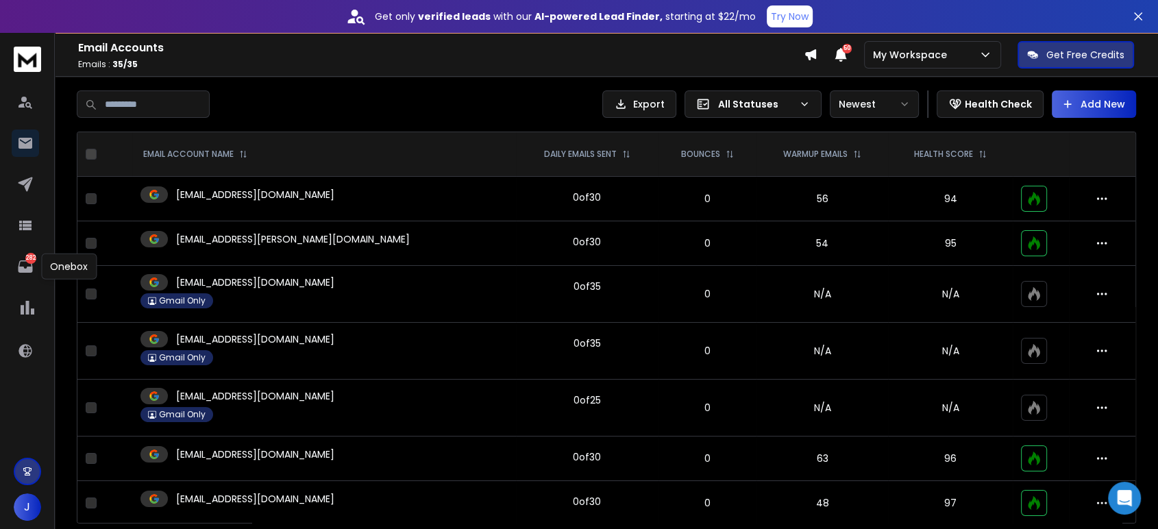
click at [23, 269] on icon at bounding box center [25, 266] width 14 height 12
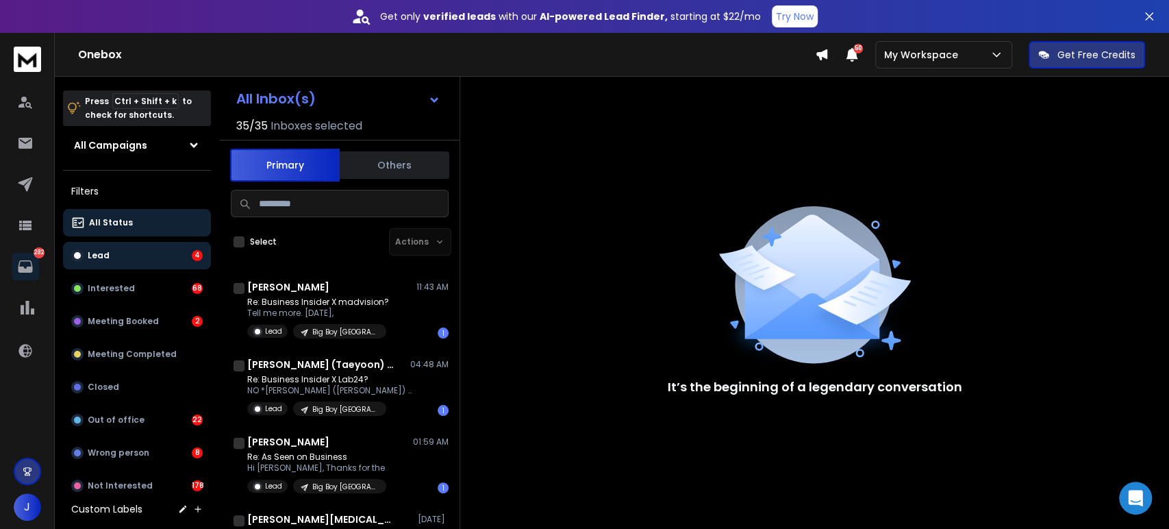
click at [160, 267] on button "Lead 4" at bounding box center [137, 255] width 148 height 27
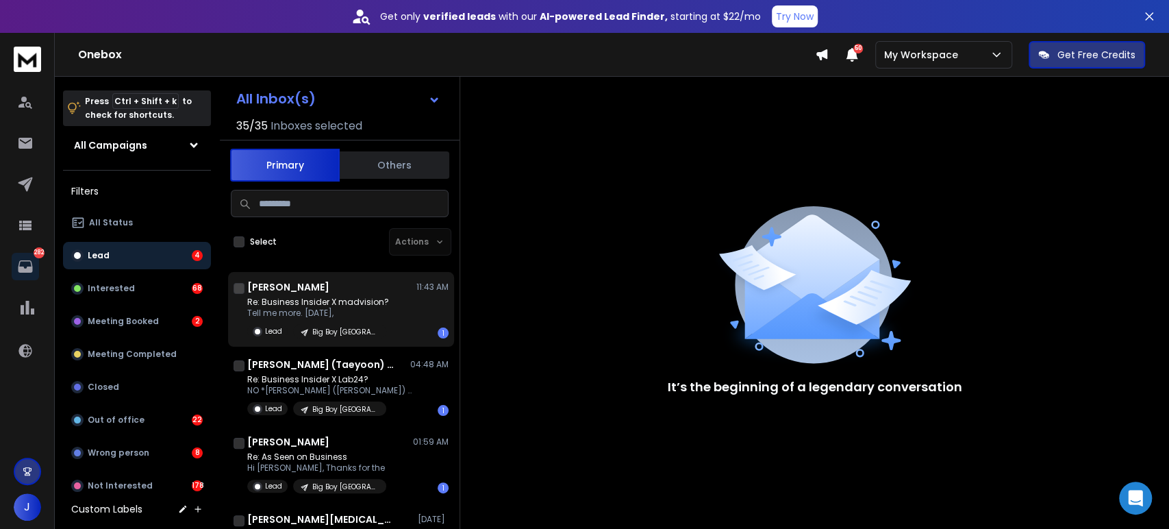
click at [404, 314] on div "Re: Business Insider X madvision? Tell me more. On Sat, Lead Big Boy USA 1" at bounding box center [347, 318] width 201 height 42
click at [405, 309] on div "Re: Business Insider X madvision? Tell me more. On Sat, Lead Big Boy USA" at bounding box center [347, 318] width 201 height 42
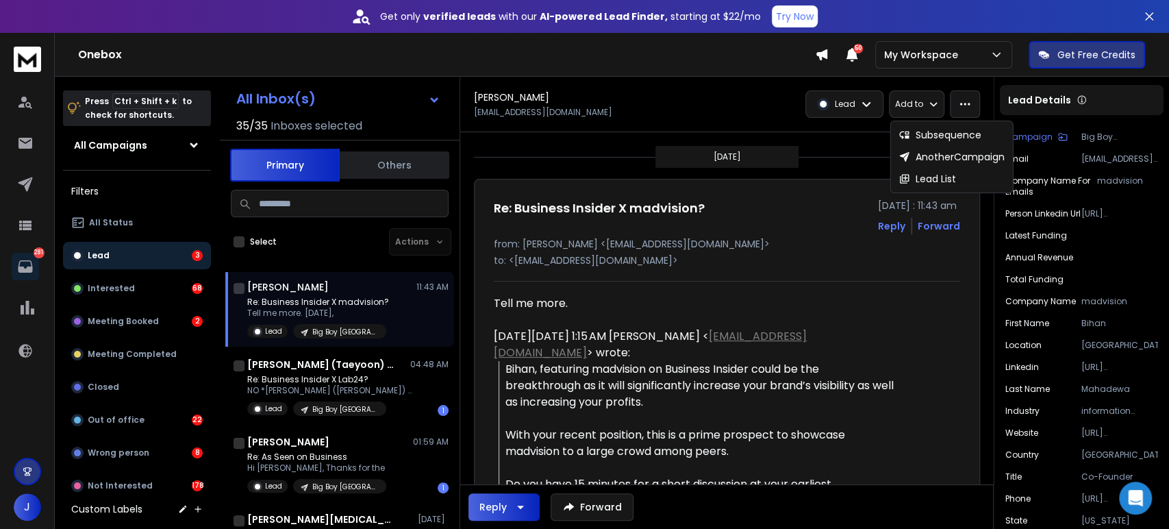
click at [925, 108] on div "Add to" at bounding box center [917, 104] width 54 height 26
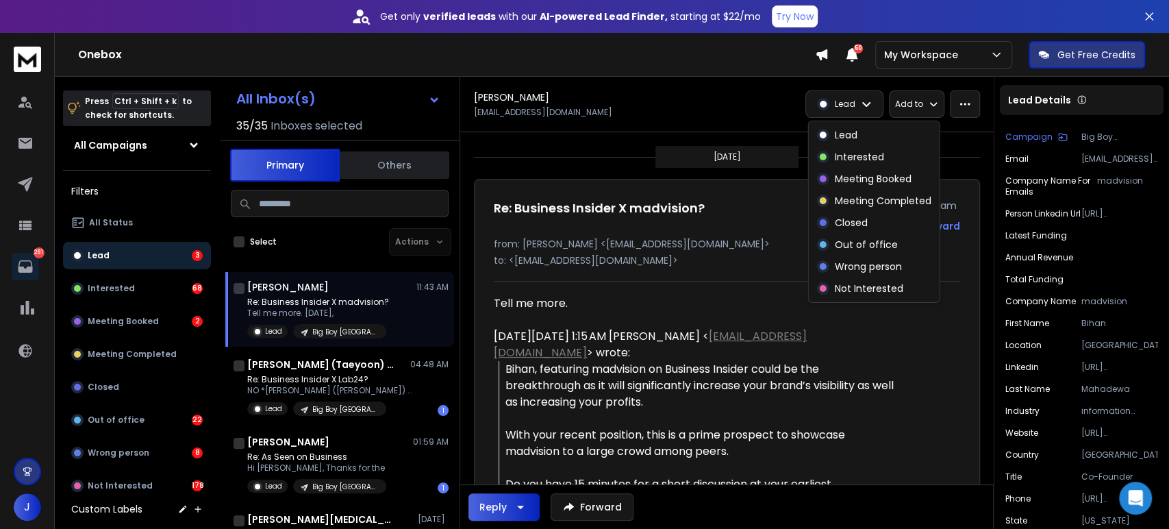
click at [848, 107] on p "Lead" at bounding box center [845, 104] width 21 height 11
click at [855, 152] on p "Interested" at bounding box center [859, 157] width 49 height 14
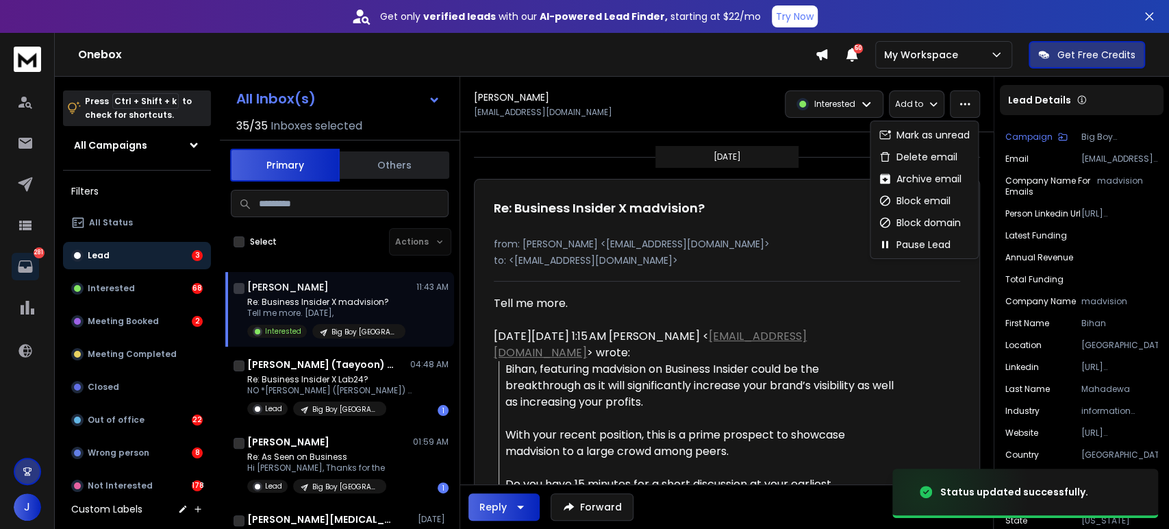
click at [959, 101] on icon "button" at bounding box center [965, 104] width 12 height 12
click at [945, 131] on div "Mark as unread" at bounding box center [924, 135] width 91 height 14
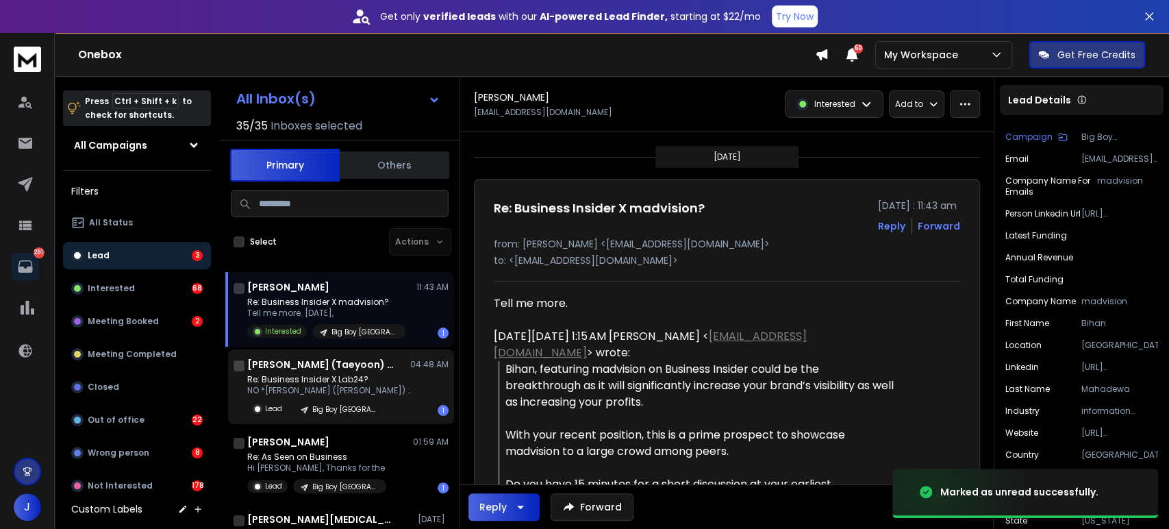
click at [402, 375] on div "Re: Business Insider X Lab24? NO *Kevin (Taeyoon) Jin* Managing Lead Big Boy US…" at bounding box center [347, 395] width 201 height 42
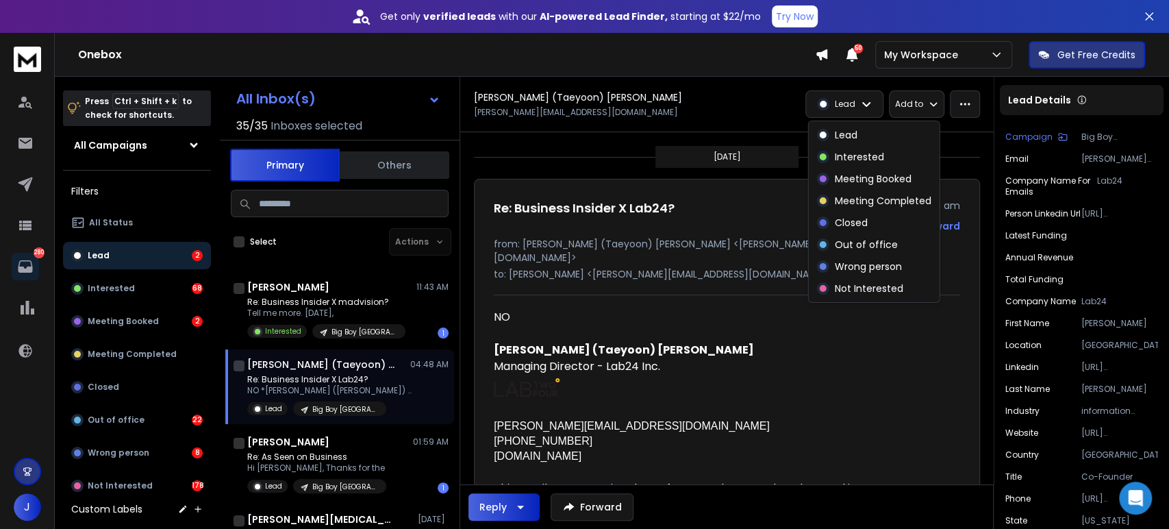
click at [858, 110] on div "Lead" at bounding box center [844, 104] width 77 height 26
click at [866, 286] on p "Not Interested" at bounding box center [869, 289] width 68 height 14
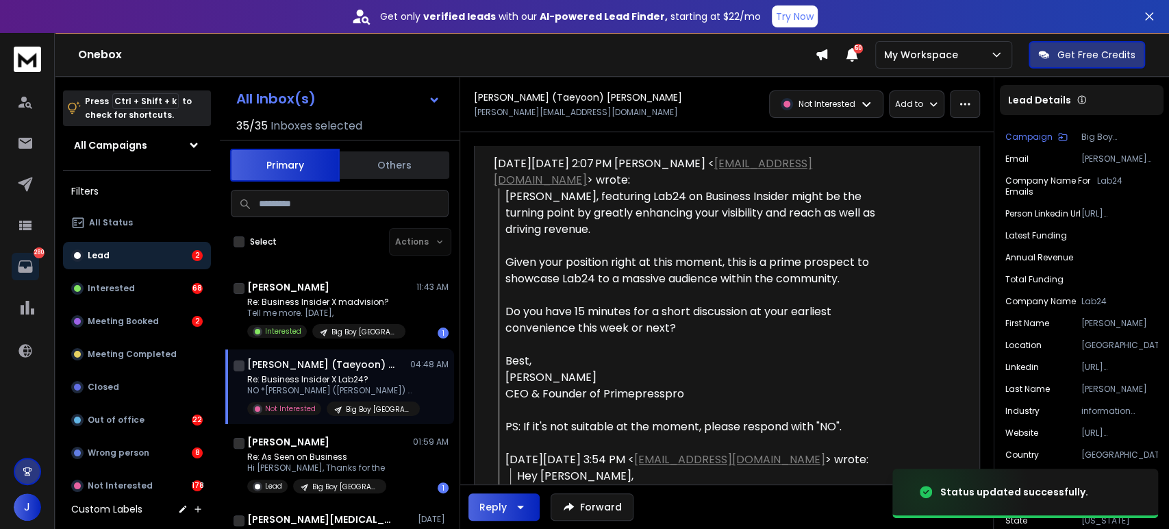
scroll to position [427, 0]
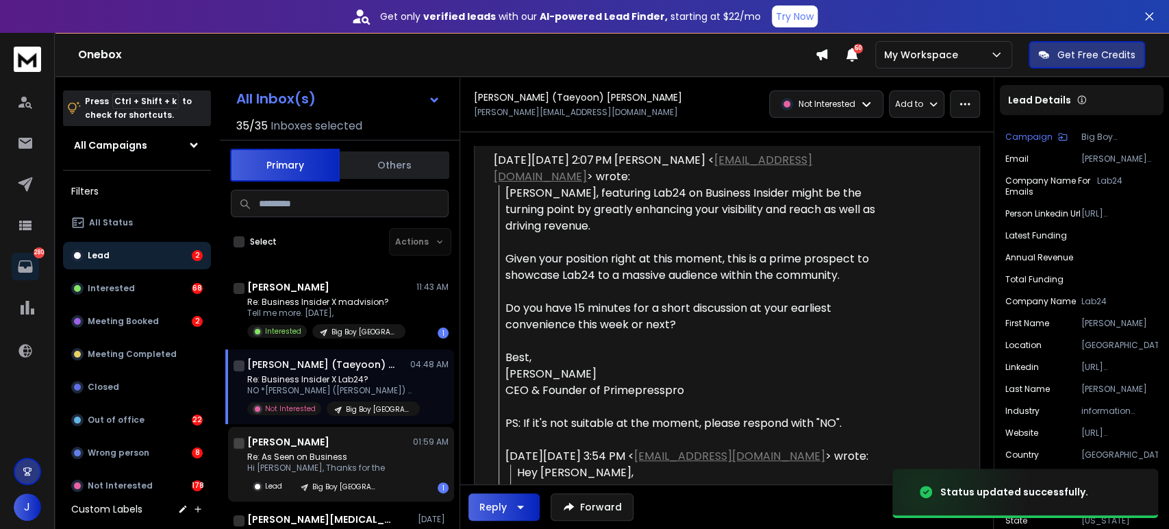
click at [358, 455] on p "Re: As Seen on Business" at bounding box center [316, 456] width 139 height 11
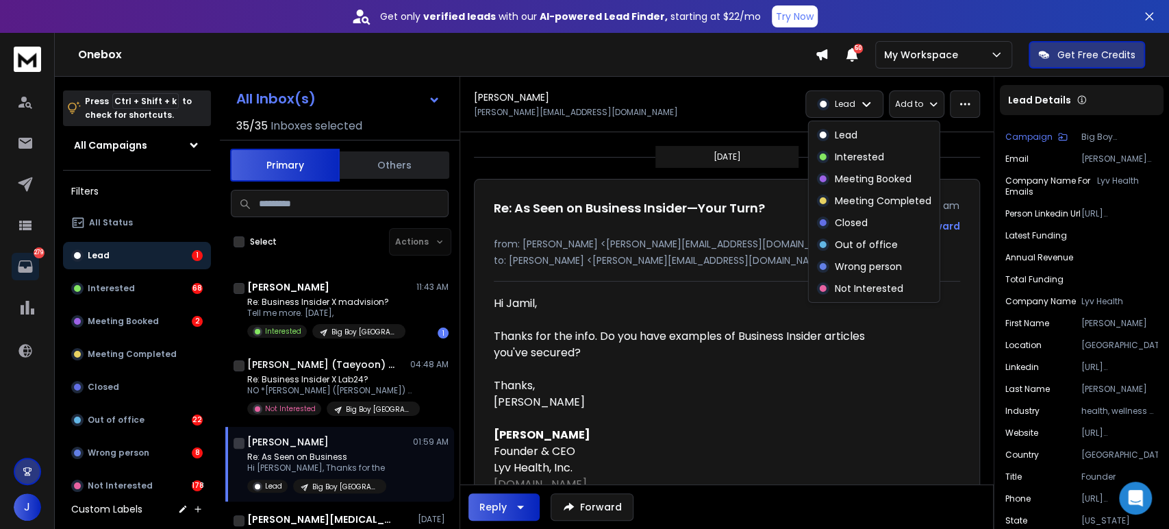
click at [864, 106] on icon at bounding box center [866, 104] width 11 height 11
click at [860, 162] on p "Interested" at bounding box center [859, 157] width 49 height 14
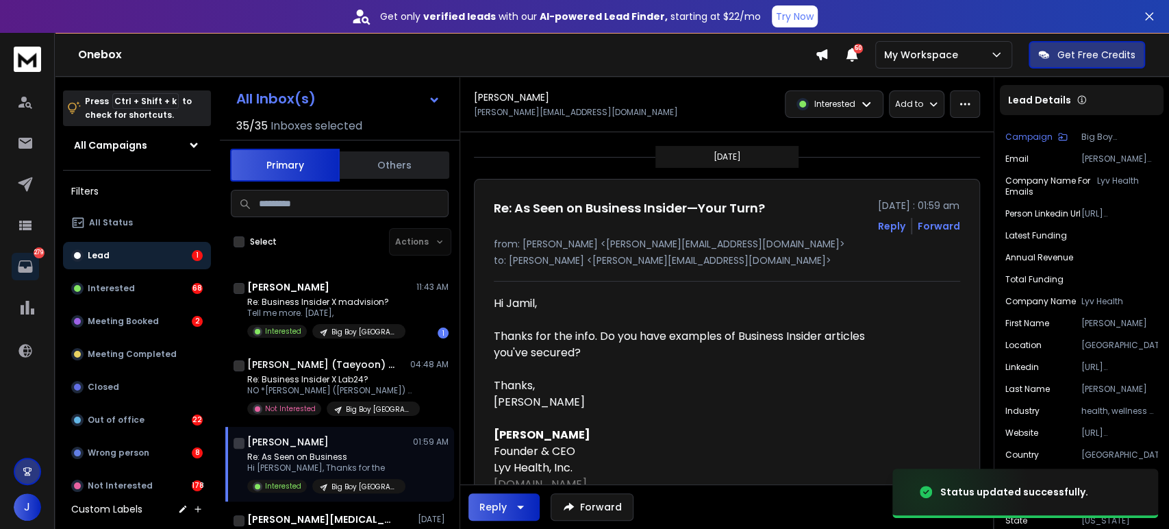
click at [964, 104] on icon "button" at bounding box center [965, 104] width 10 height 2
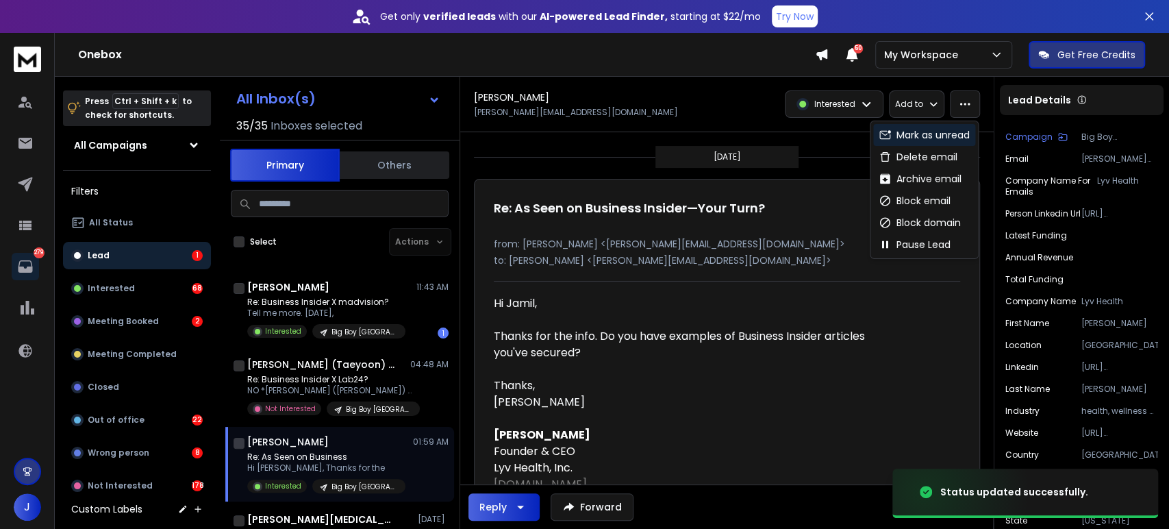
click at [925, 139] on div "Mark as unread" at bounding box center [924, 135] width 91 height 14
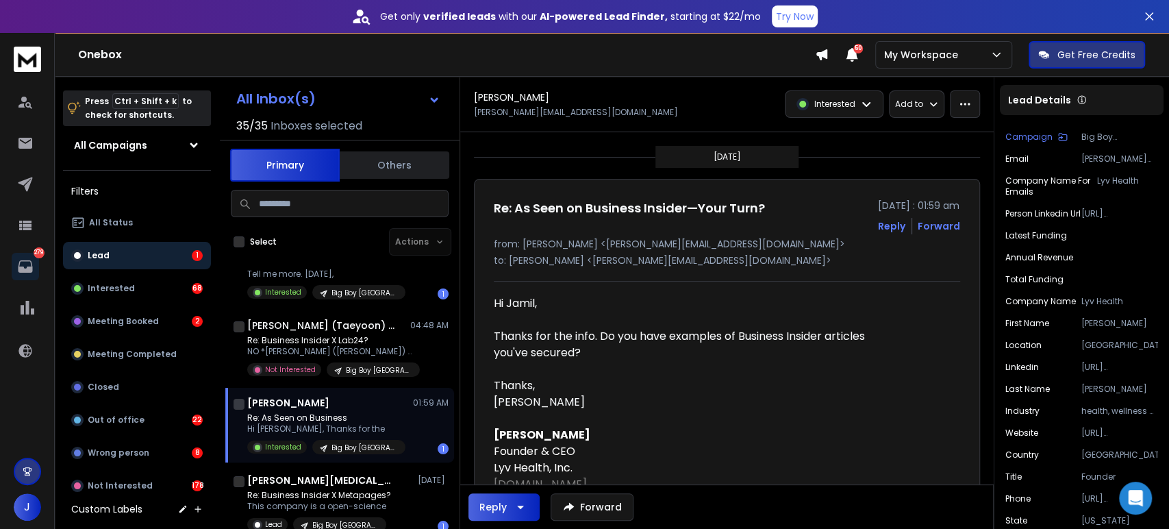
scroll to position [63, 0]
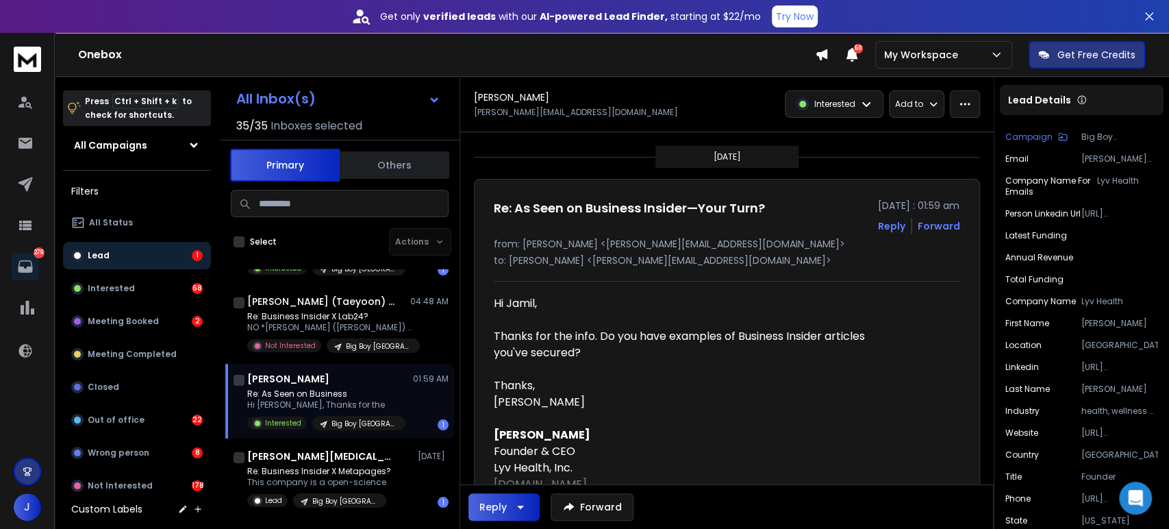
click at [404, 444] on div "Dion Whitehead 09 Aug Re: Business Insider X Metapages? This company is a open-…" at bounding box center [341, 478] width 226 height 75
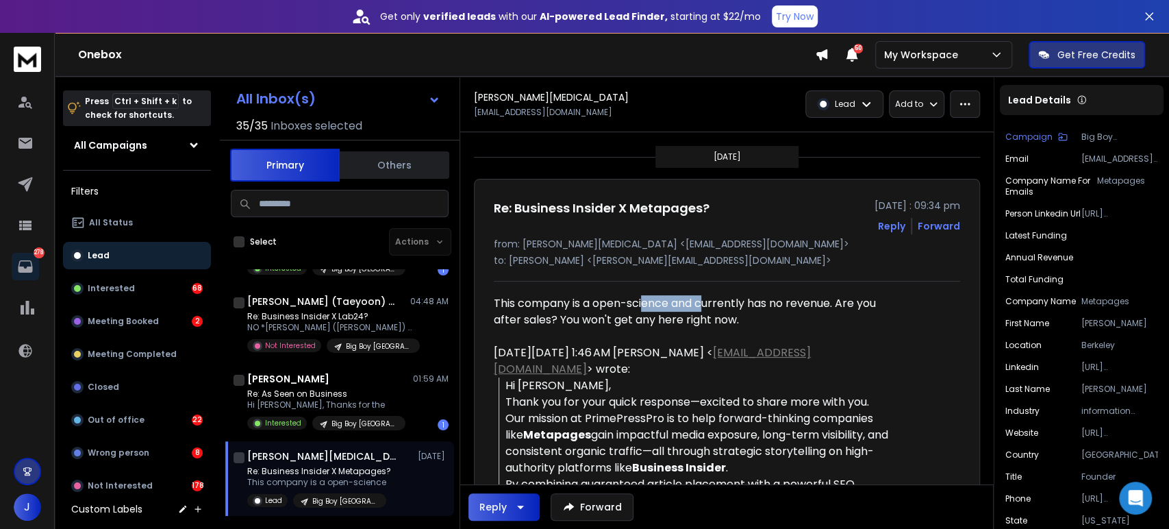
drag, startPoint x: 645, startPoint y: 302, endPoint x: 708, endPoint y: 309, distance: 64.1
click at [708, 309] on div "This company is a open-science and currently has no revenue. Are you after sale…" at bounding box center [694, 311] width 400 height 33
click at [788, 319] on div "This company is a open-science and currently has no revenue. Are you after sale…" at bounding box center [694, 311] width 400 height 33
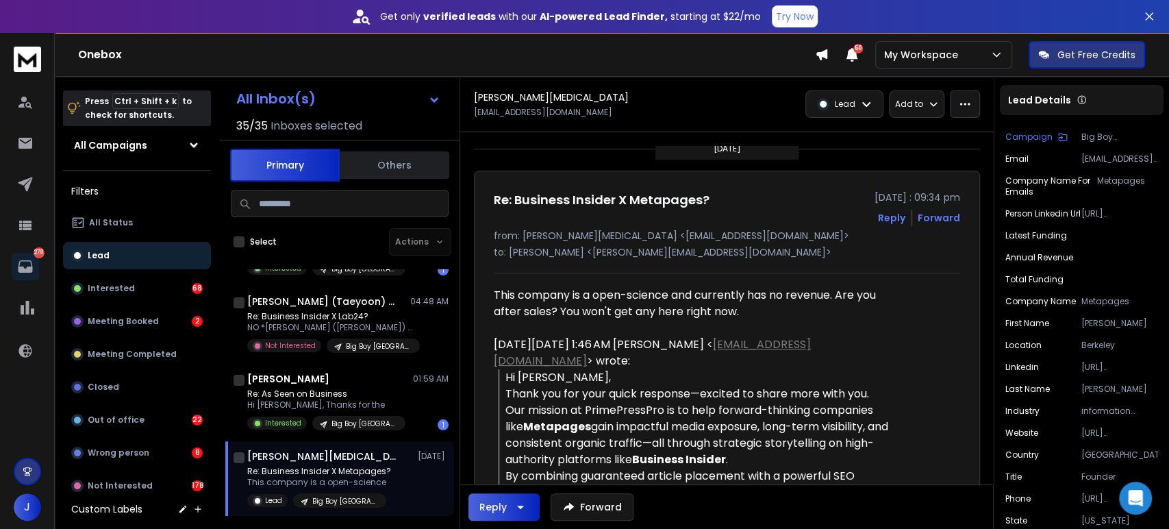
scroll to position [8, 0]
